Goal: Task Accomplishment & Management: Complete application form

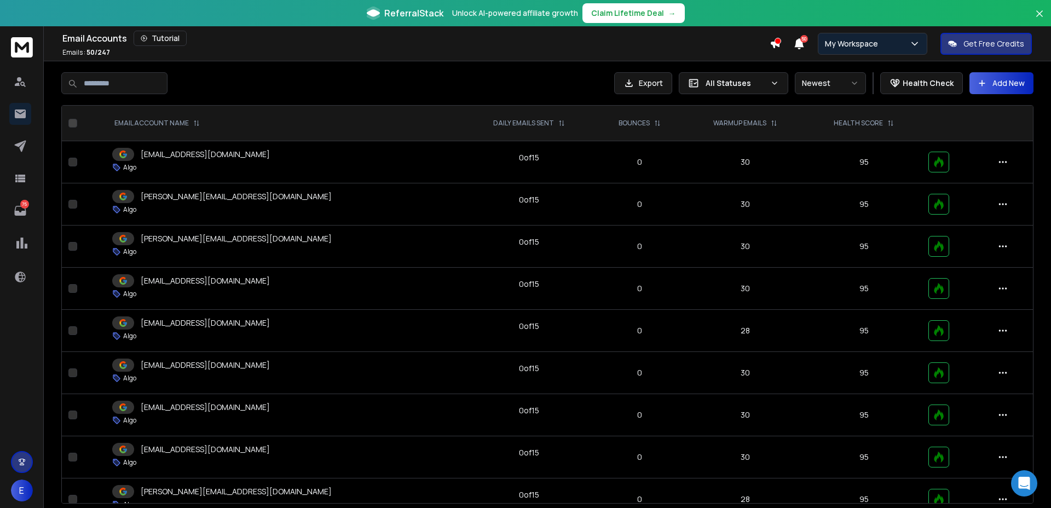
click at [848, 38] on p "My Workspace" at bounding box center [853, 43] width 57 height 11
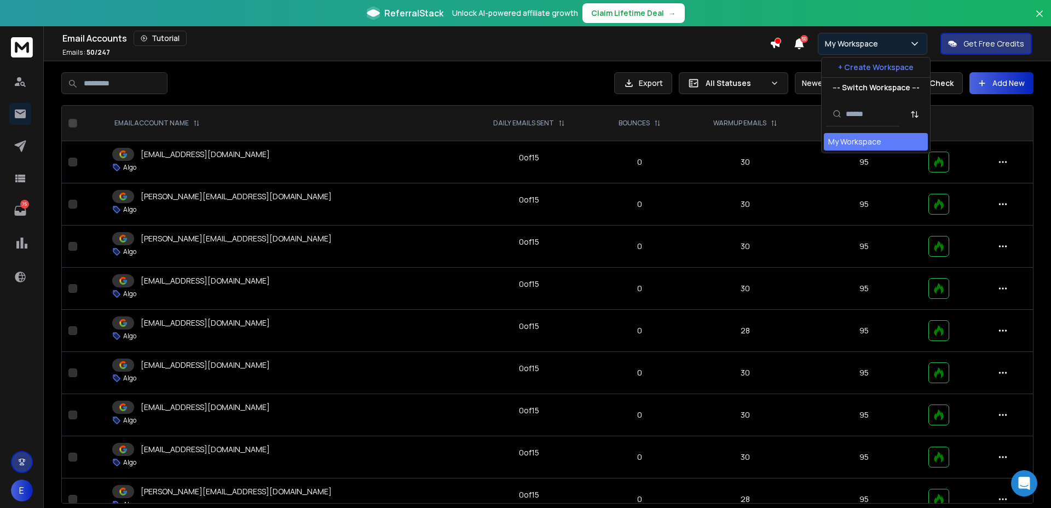
click at [851, 41] on p "My Workspace" at bounding box center [853, 43] width 57 height 11
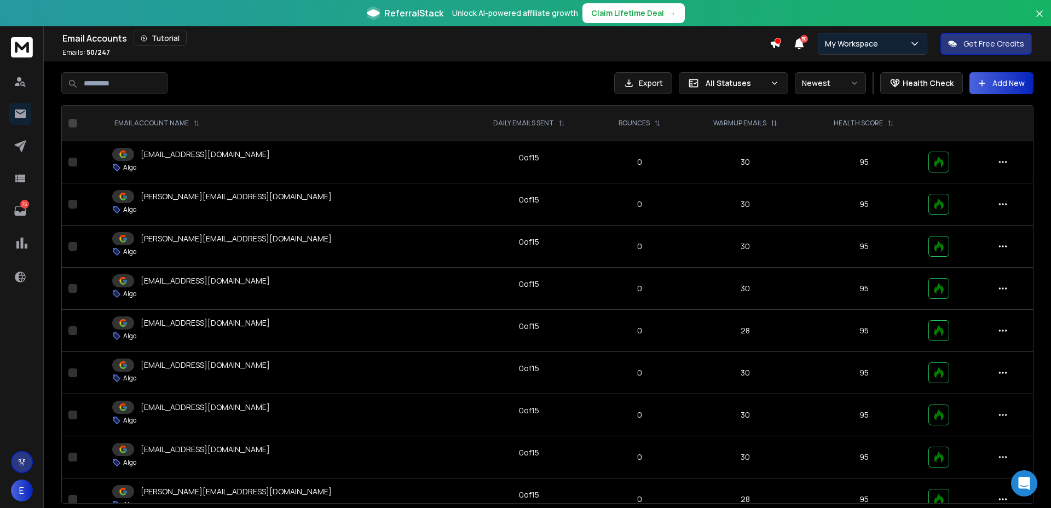
click at [851, 40] on p "My Workspace" at bounding box center [853, 43] width 57 height 11
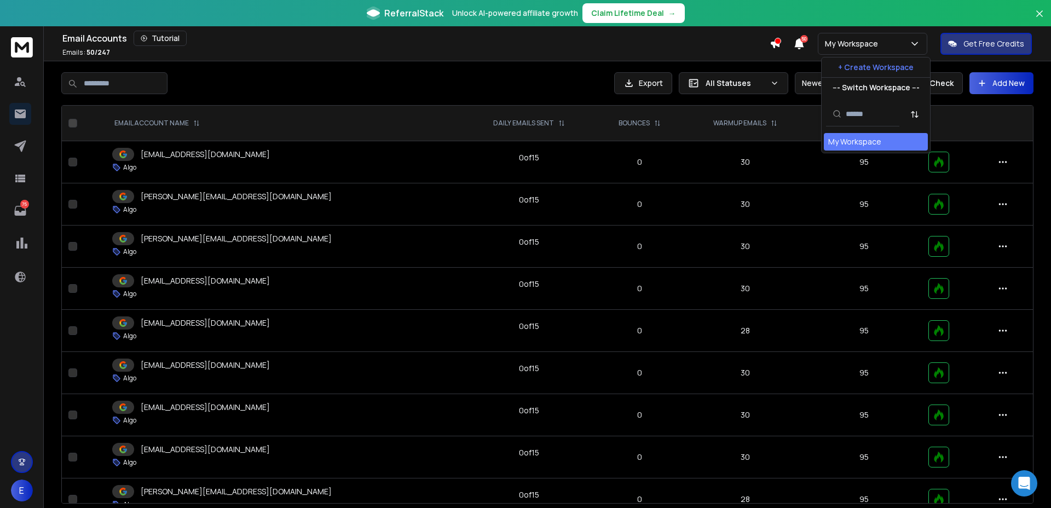
click at [623, 43] on div "Email Accounts Tutorial" at bounding box center [415, 38] width 707 height 15
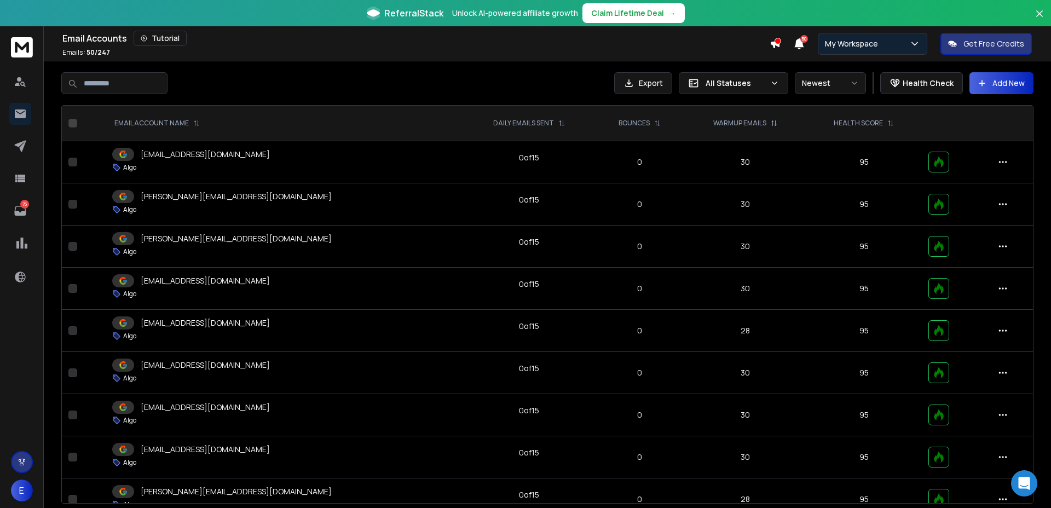
click at [887, 45] on div "My Workspace" at bounding box center [872, 43] width 95 height 11
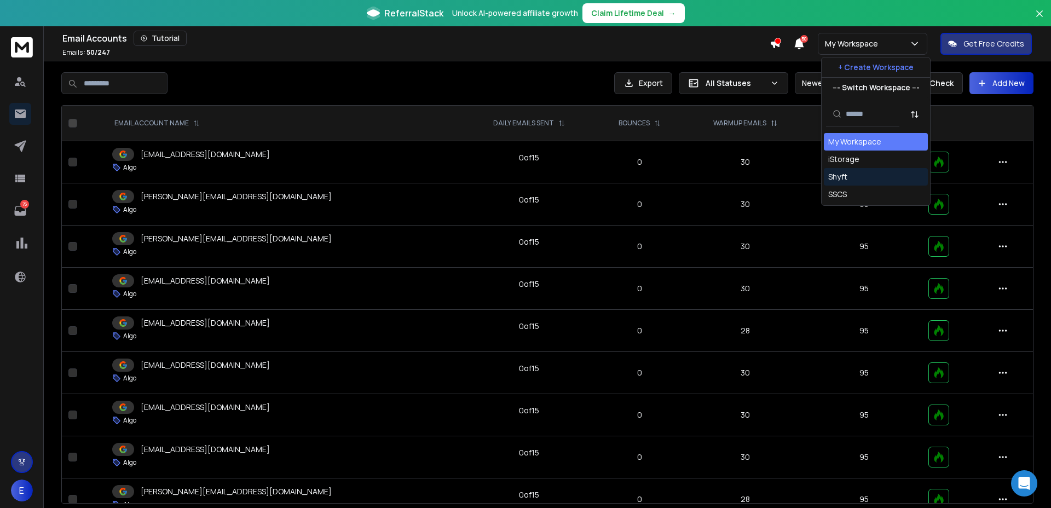
click at [841, 173] on div "Shyft" at bounding box center [837, 176] width 19 height 11
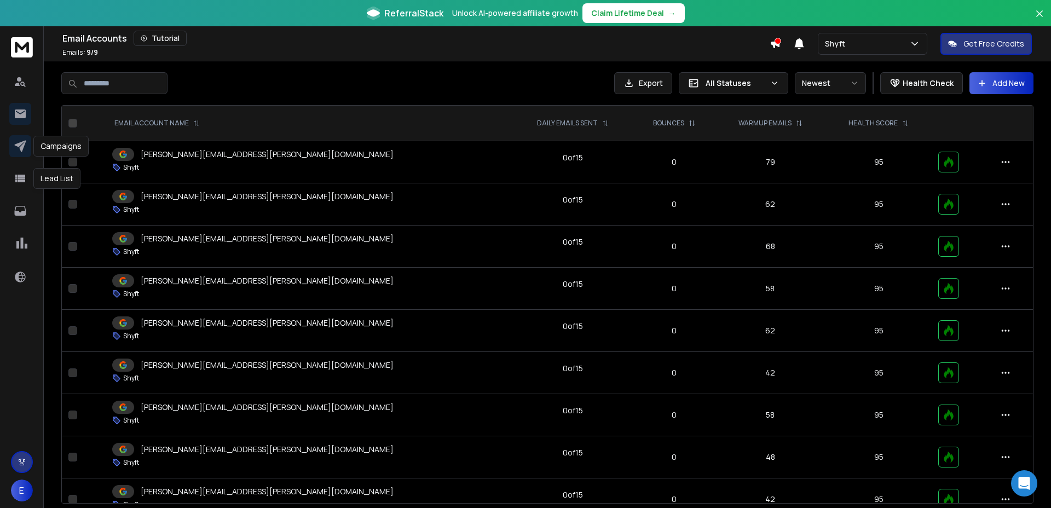
click at [14, 151] on icon at bounding box center [20, 146] width 13 height 13
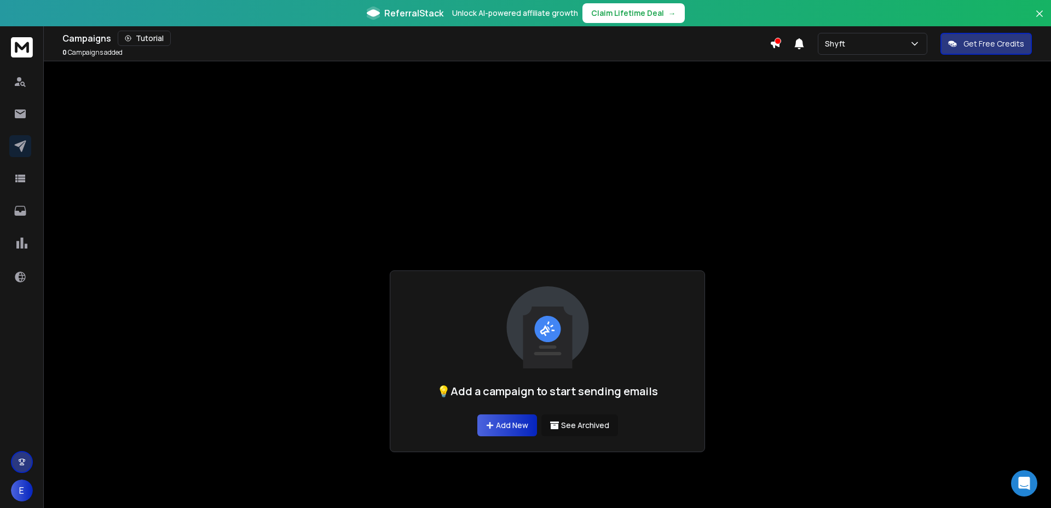
click at [510, 432] on link "Add New" at bounding box center [507, 425] width 60 height 22
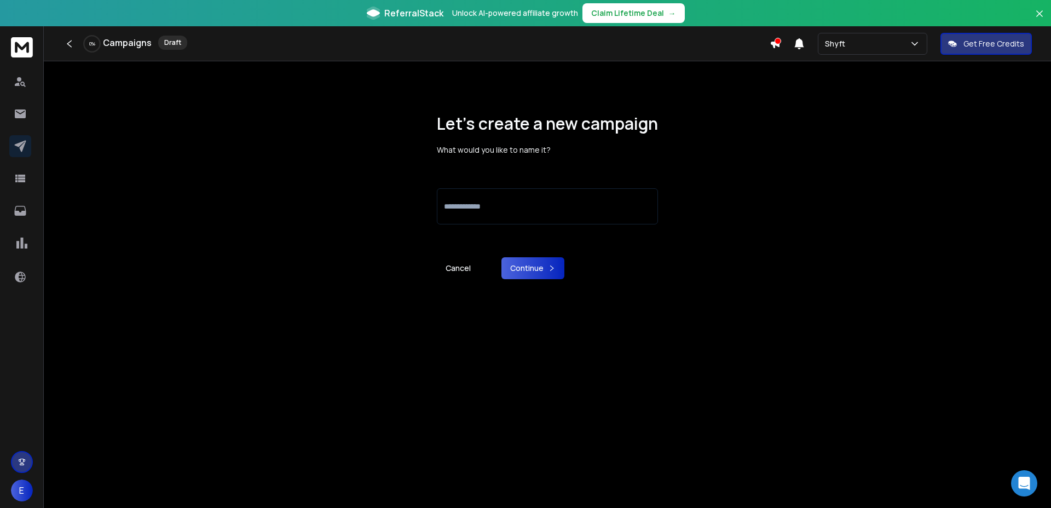
click at [452, 262] on link "Cancel" at bounding box center [458, 268] width 43 height 22
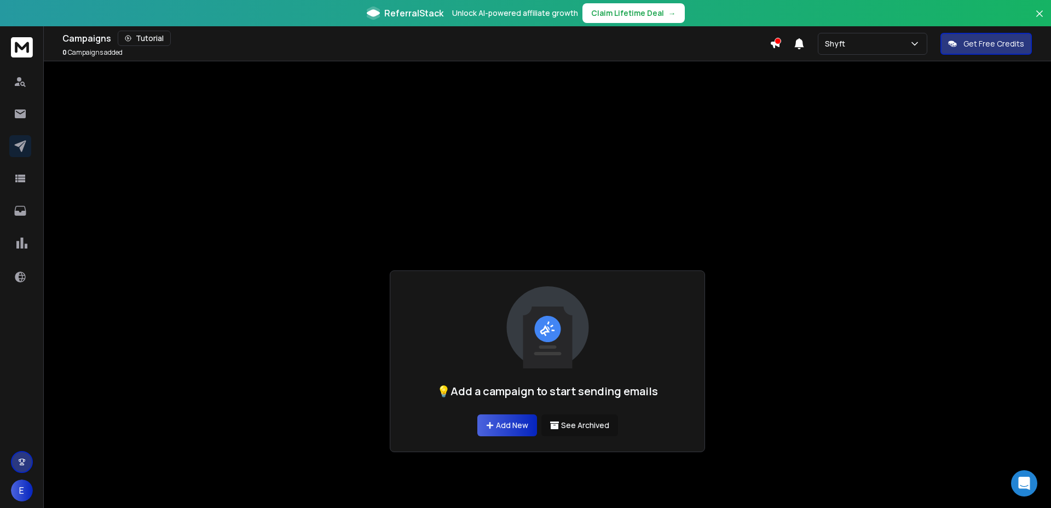
click at [518, 423] on link "Add New" at bounding box center [507, 425] width 60 height 22
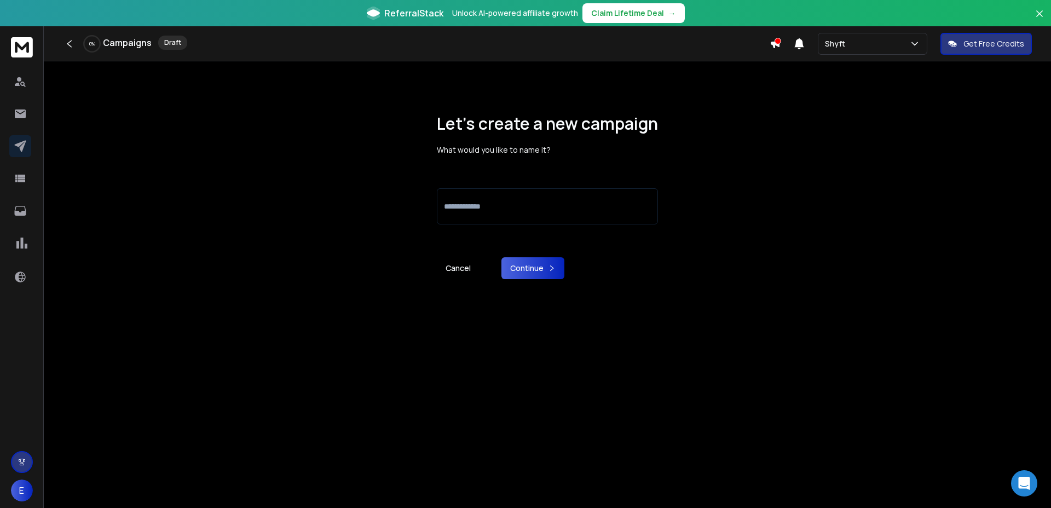
click at [487, 202] on input at bounding box center [547, 206] width 221 height 36
type input "*"
type input "**********"
click at [517, 258] on button "Continue" at bounding box center [532, 268] width 63 height 22
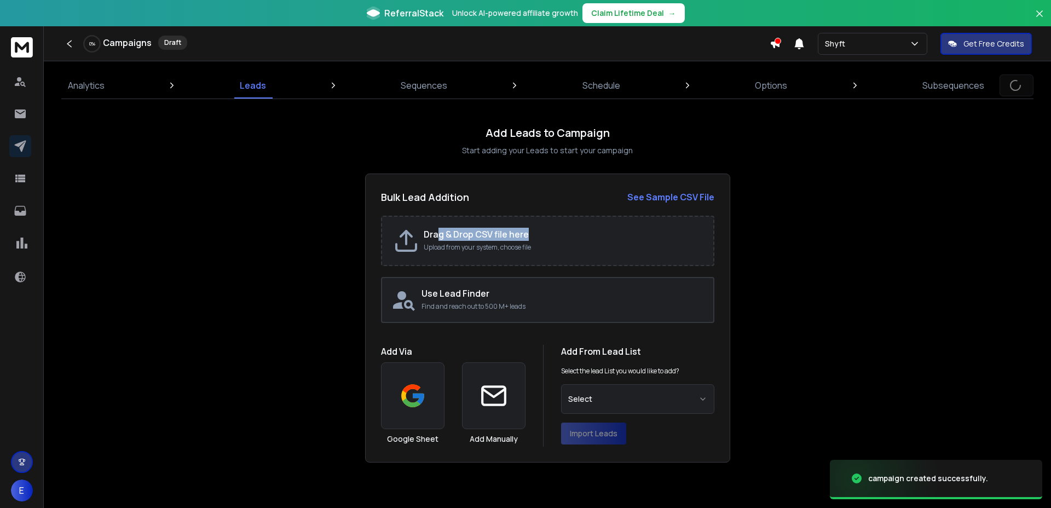
click at [440, 240] on div "Drag & Drop CSV file here Upload from your system, choose file" at bounding box center [563, 241] width 279 height 26
type input "**********"
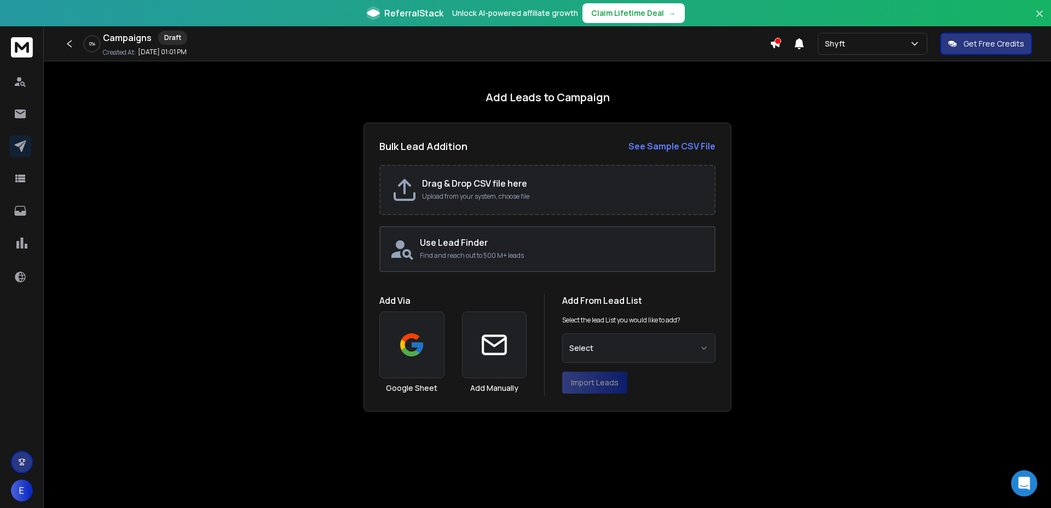
click at [459, 178] on h2 "Drag & Drop CSV file here" at bounding box center [562, 183] width 281 height 13
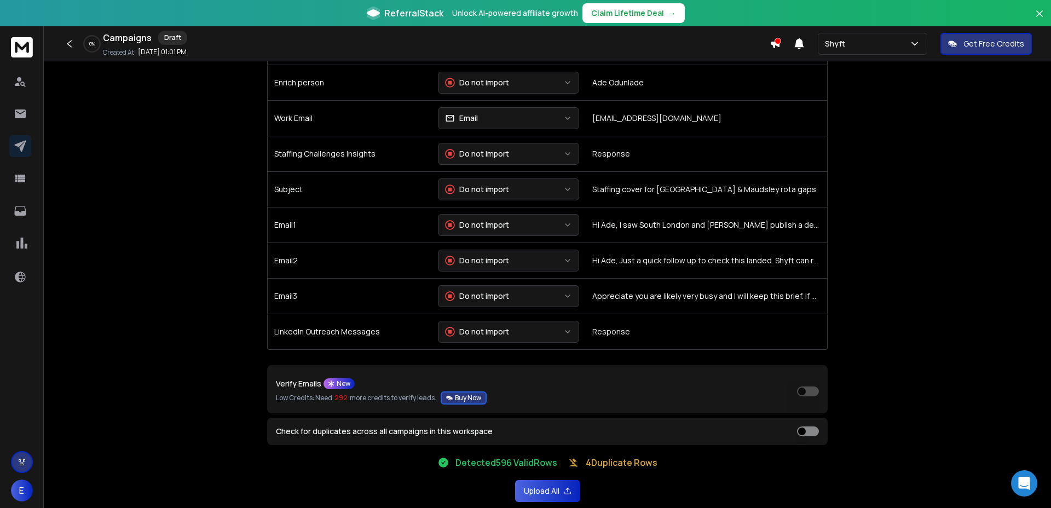
scroll to position [625, 0]
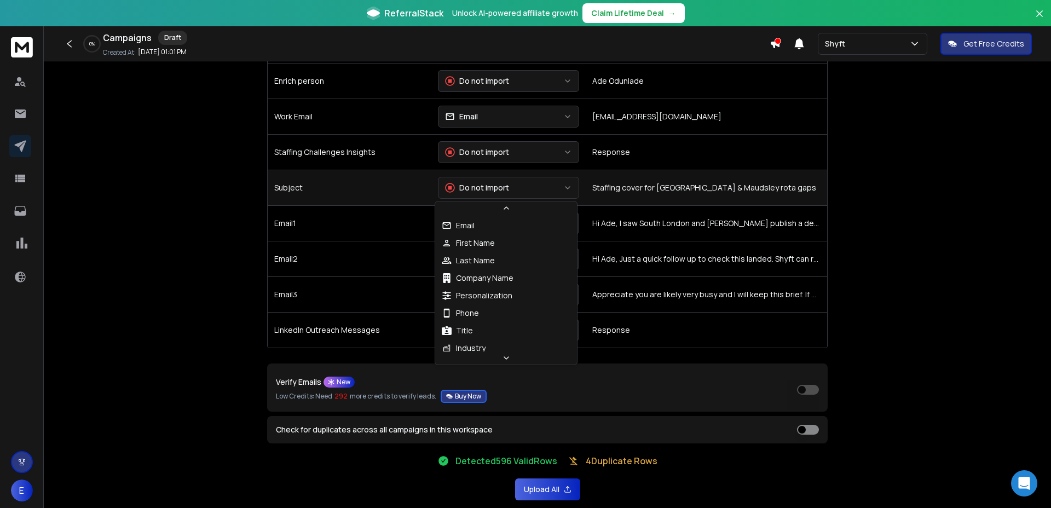
click at [462, 190] on div "Do not import" at bounding box center [477, 187] width 64 height 11
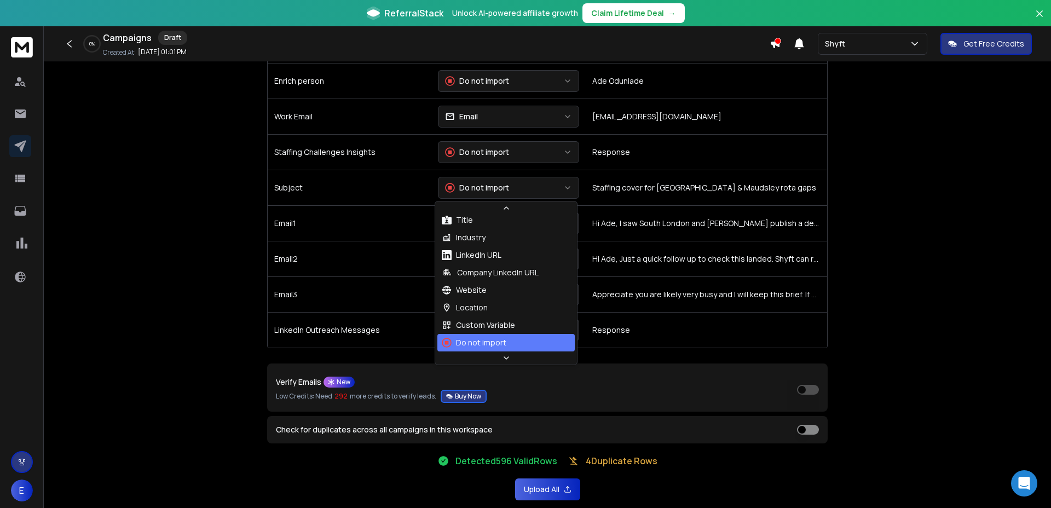
scroll to position [100, 0]
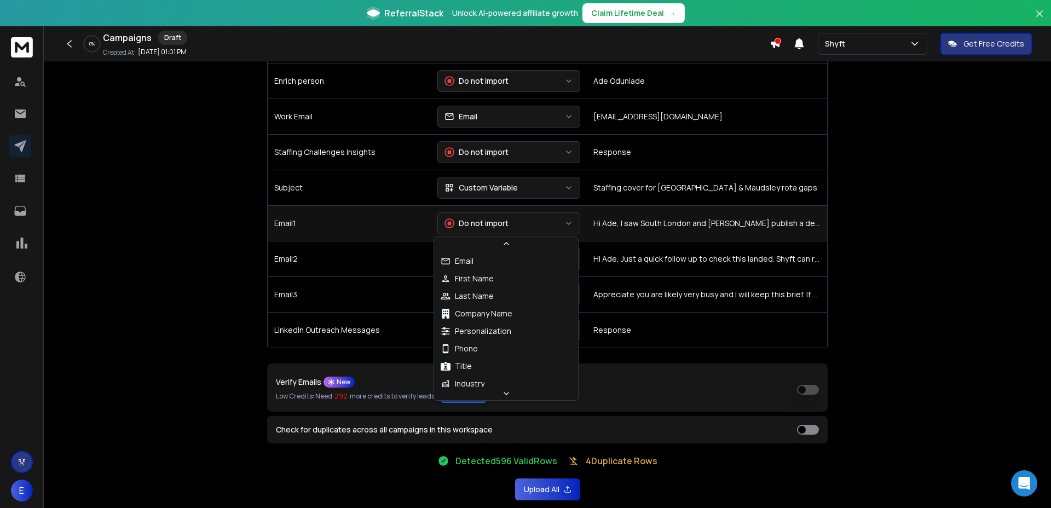
click at [478, 219] on div "Do not import" at bounding box center [477, 223] width 64 height 11
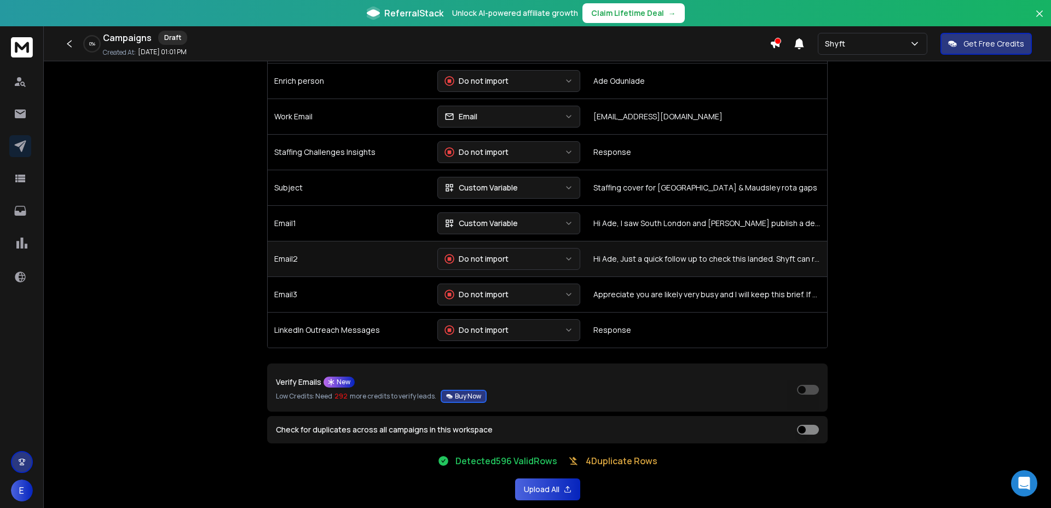
click at [474, 256] on div "Do not import" at bounding box center [477, 258] width 64 height 11
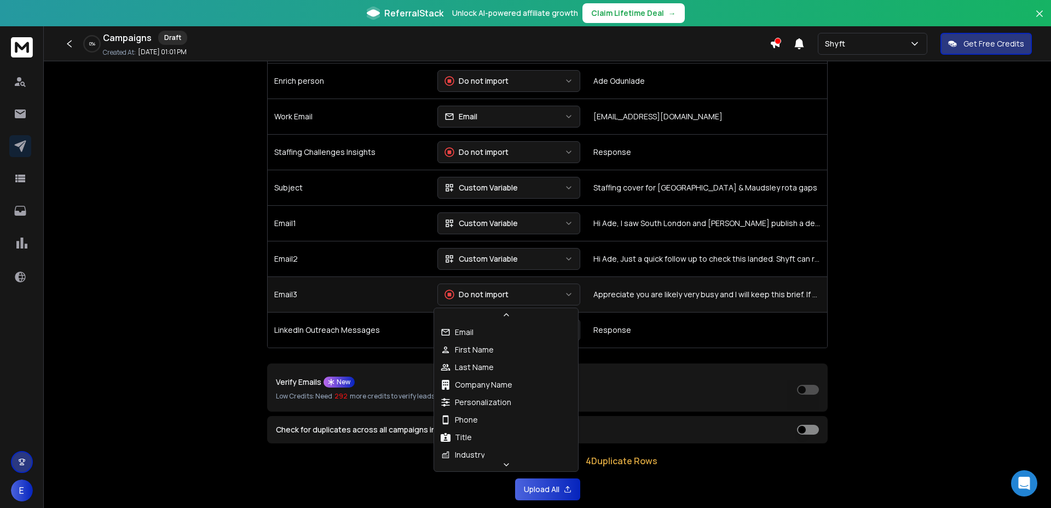
click at [466, 297] on div "Do not import" at bounding box center [477, 294] width 64 height 11
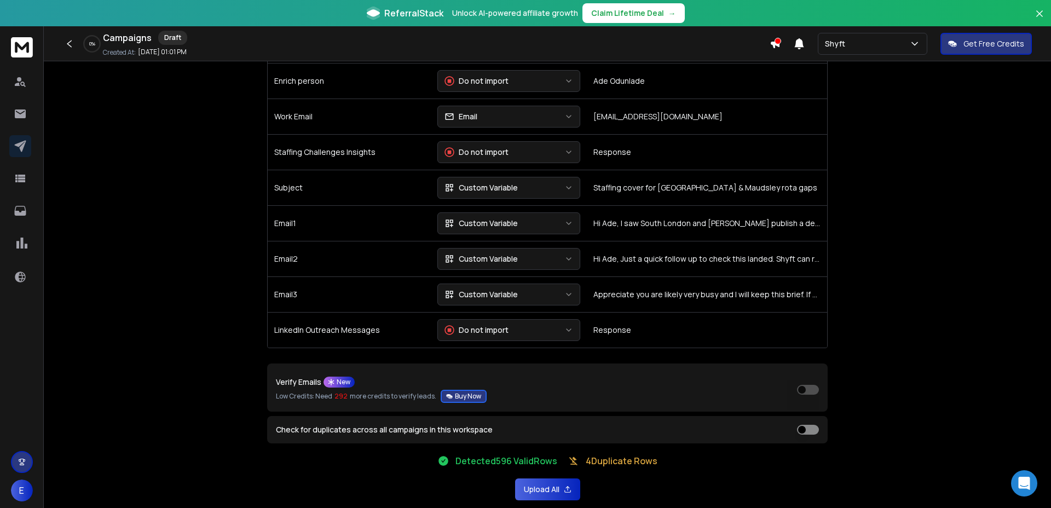
click at [808, 428] on button "Check for duplicates across all campaigns in this workspace" at bounding box center [808, 430] width 22 height 10
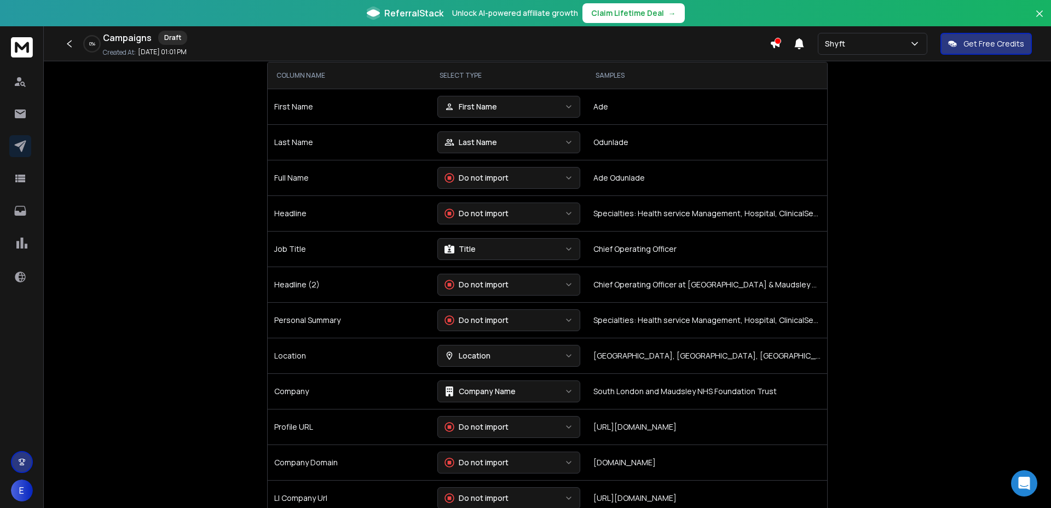
scroll to position [0, 0]
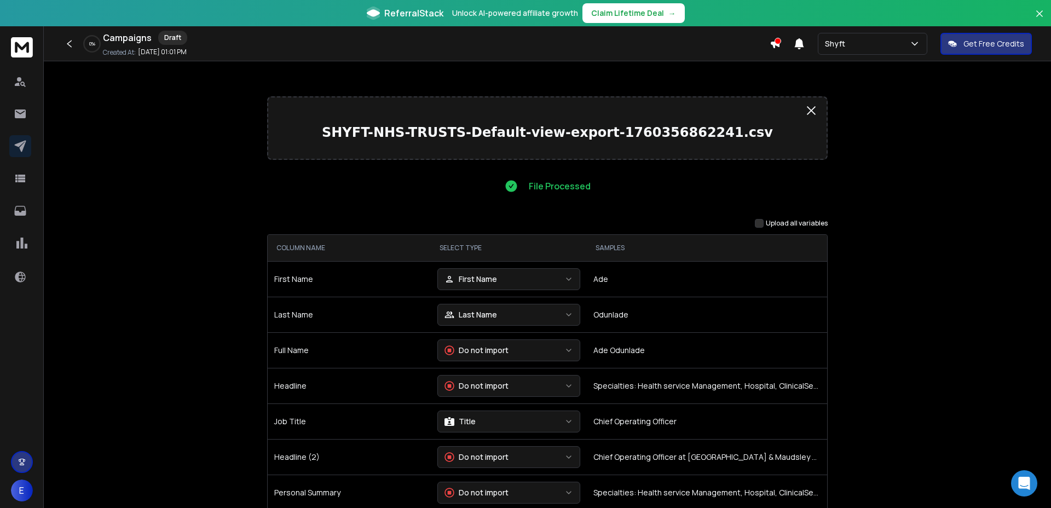
click at [22, 142] on icon at bounding box center [19, 146] width 11 height 11
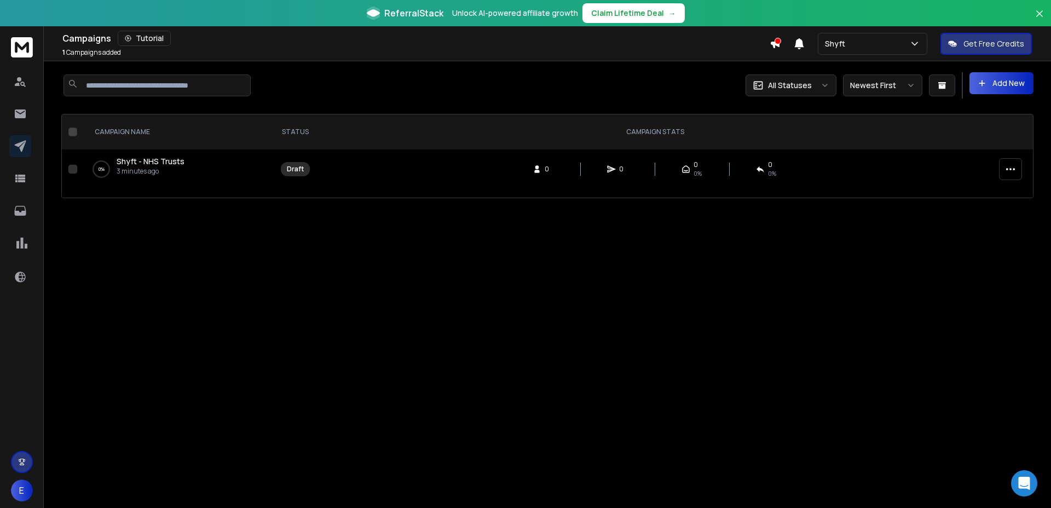
click at [1014, 168] on icon "button" at bounding box center [1010, 169] width 11 height 11
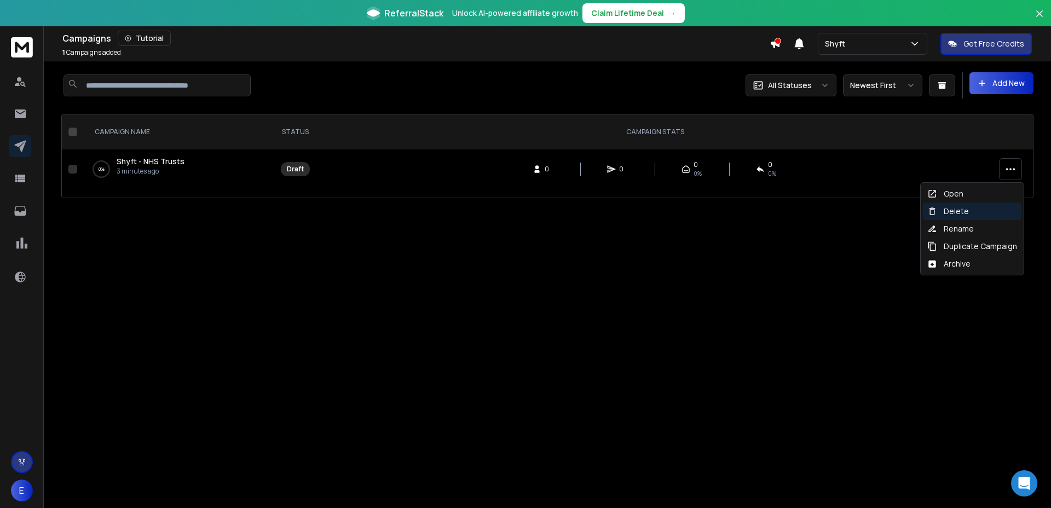
click at [950, 206] on div "Delete" at bounding box center [948, 211] width 42 height 11
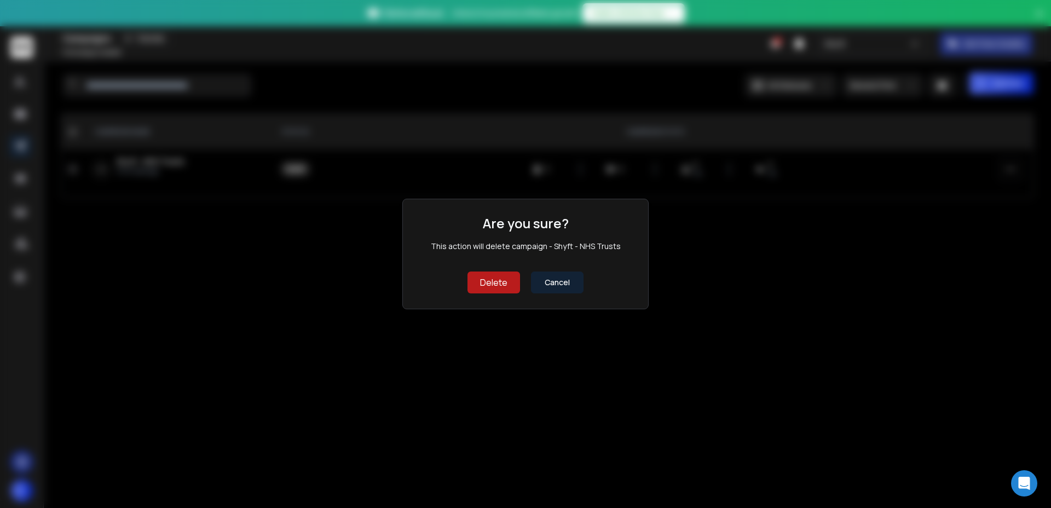
click at [484, 284] on button "Delete" at bounding box center [494, 283] width 53 height 22
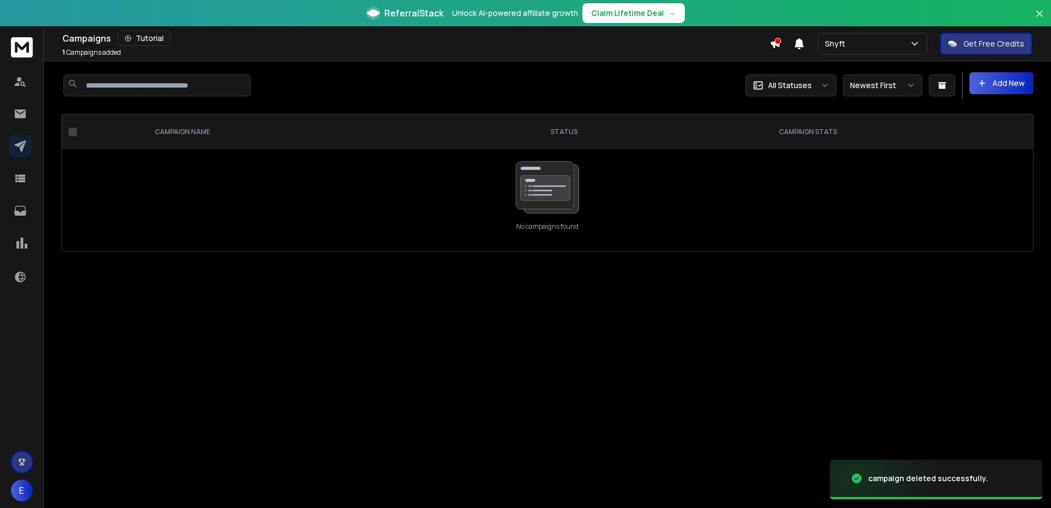
click at [472, 294] on div "Campaigns 1 Campaigns Added All Statuses Newest First Add New CAMPAIGN NAME STA…" at bounding box center [547, 326] width 972 height 508
